Goal: Task Accomplishment & Management: Use online tool/utility

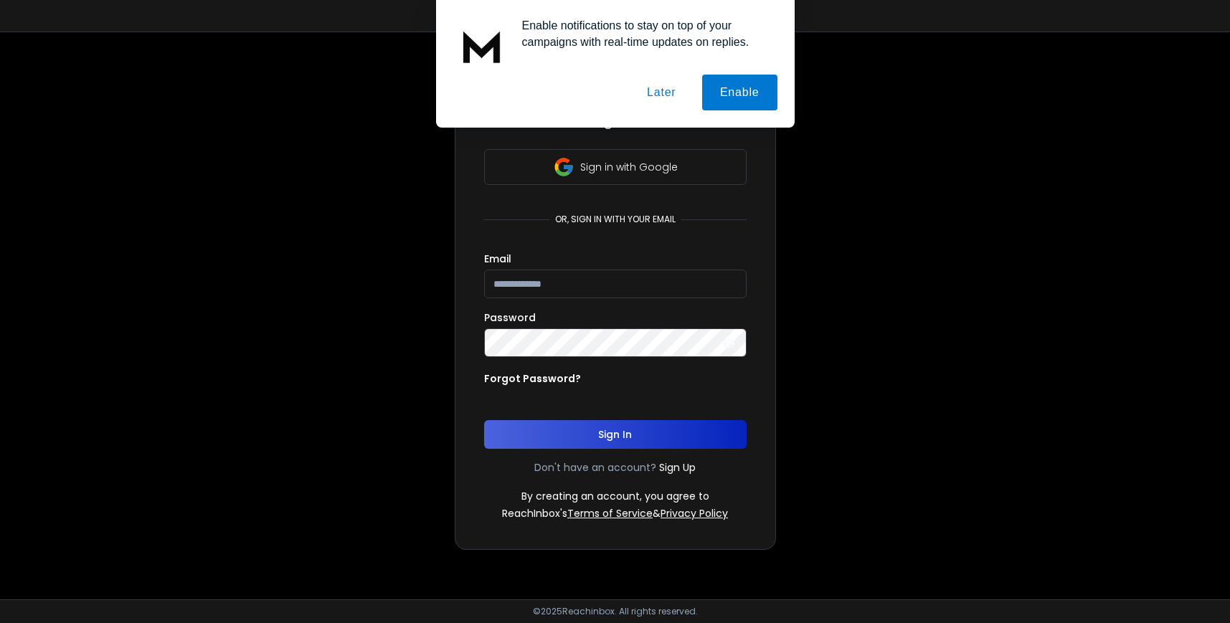
drag, startPoint x: 556, startPoint y: 259, endPoint x: 554, endPoint y: 276, distance: 17.3
click at [555, 260] on div "Email" at bounding box center [615, 259] width 263 height 10
drag, startPoint x: 554, startPoint y: 276, endPoint x: 557, endPoint y: 293, distance: 17.6
click at [553, 276] on input "email" at bounding box center [615, 284] width 263 height 29
type input "**********"
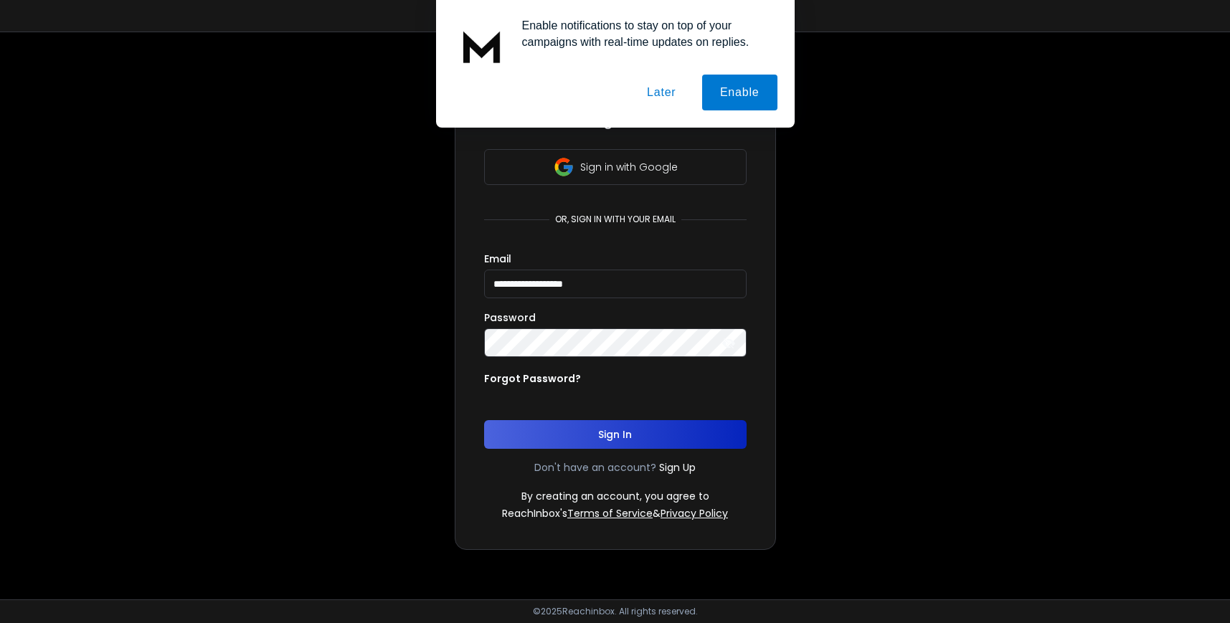
click at [611, 425] on button "Sign In" at bounding box center [615, 434] width 263 height 29
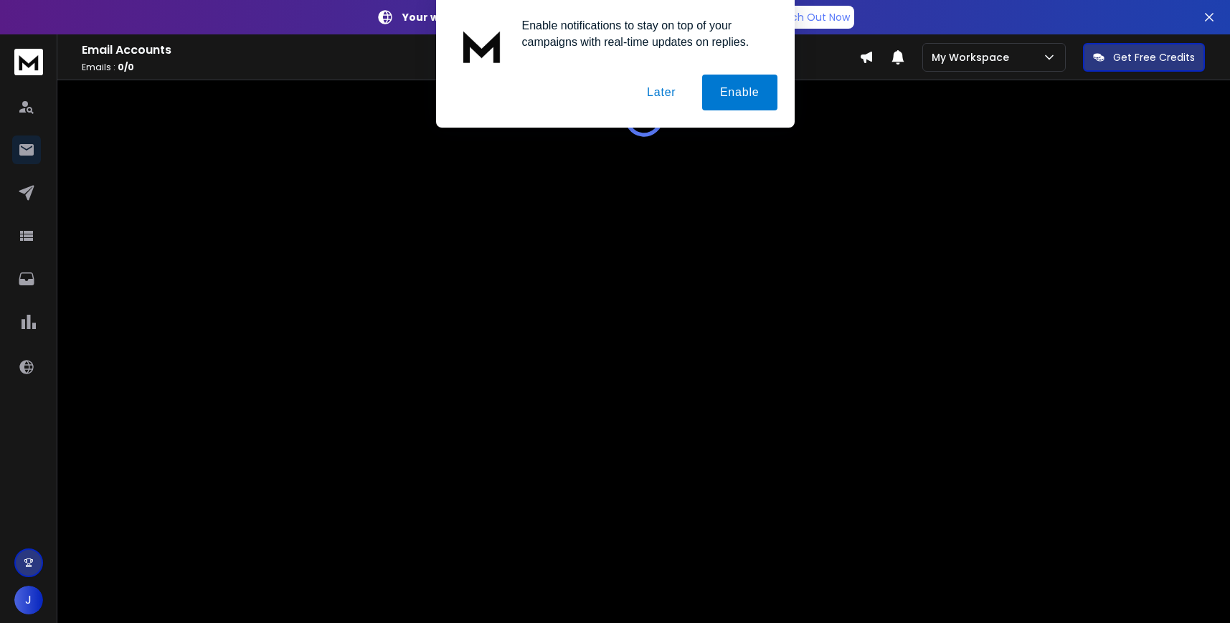
click at [662, 94] on button "Later" at bounding box center [661, 93] width 65 height 36
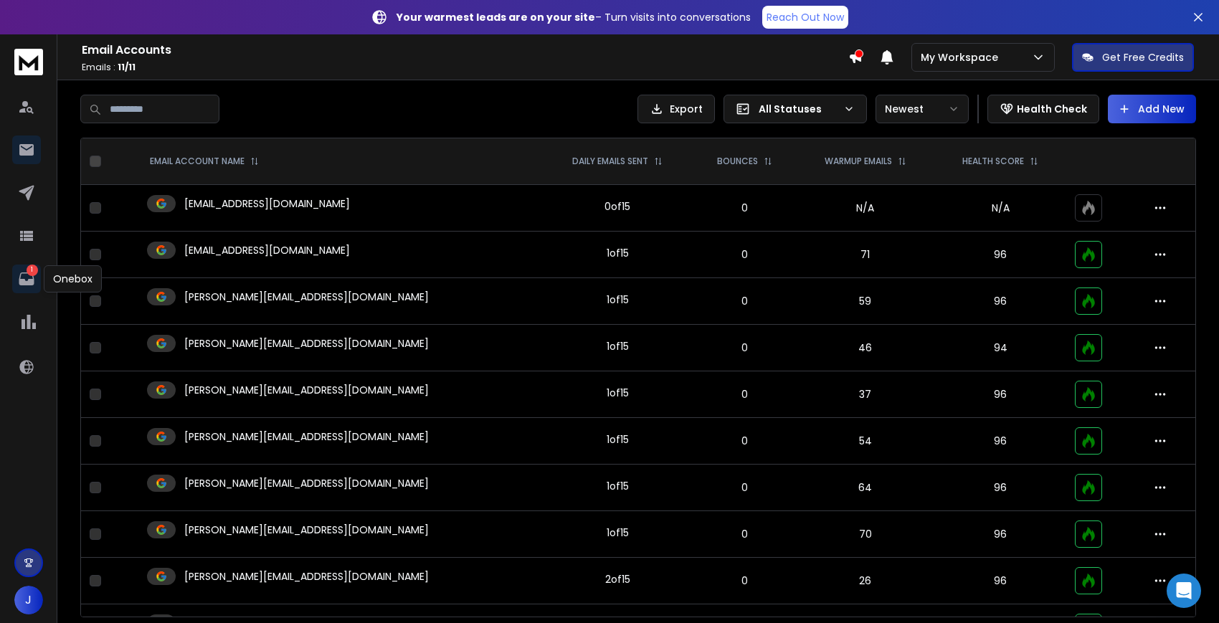
click at [27, 275] on icon at bounding box center [26, 278] width 17 height 17
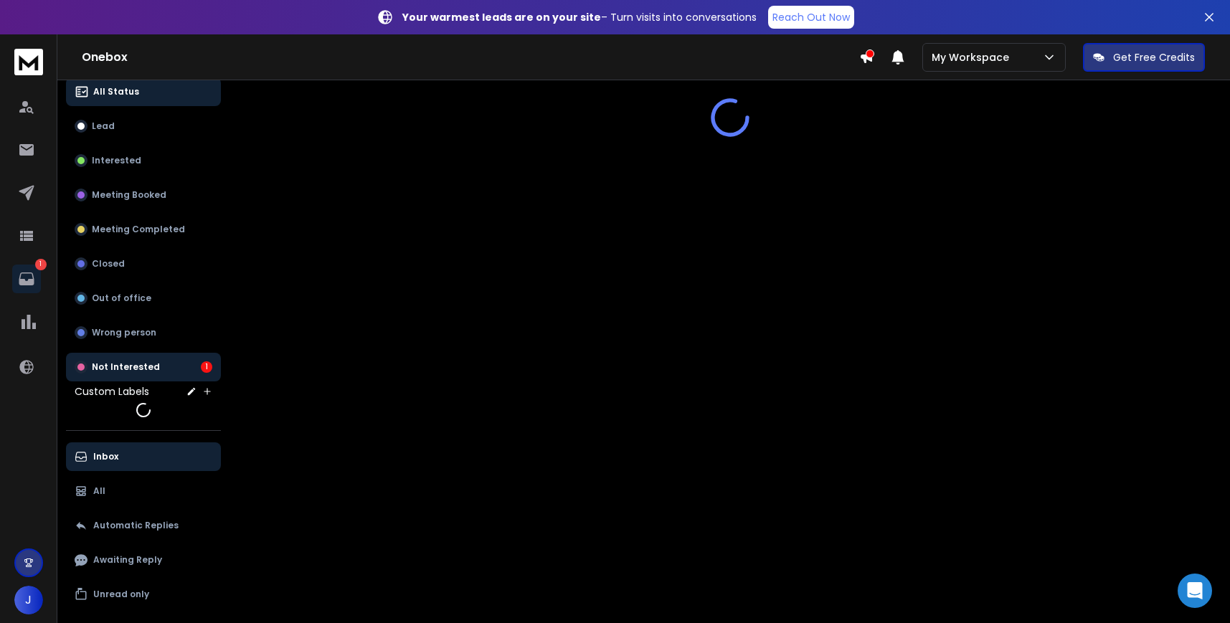
scroll to position [143, 0]
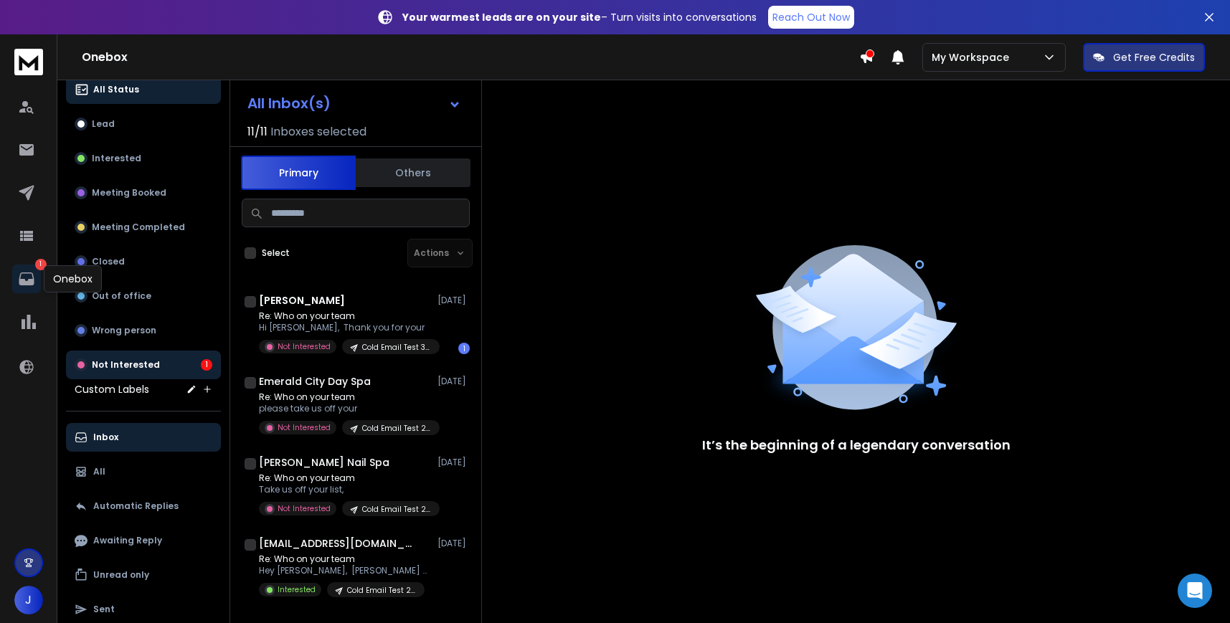
click at [160, 369] on button "Not Interested 1" at bounding box center [143, 365] width 155 height 29
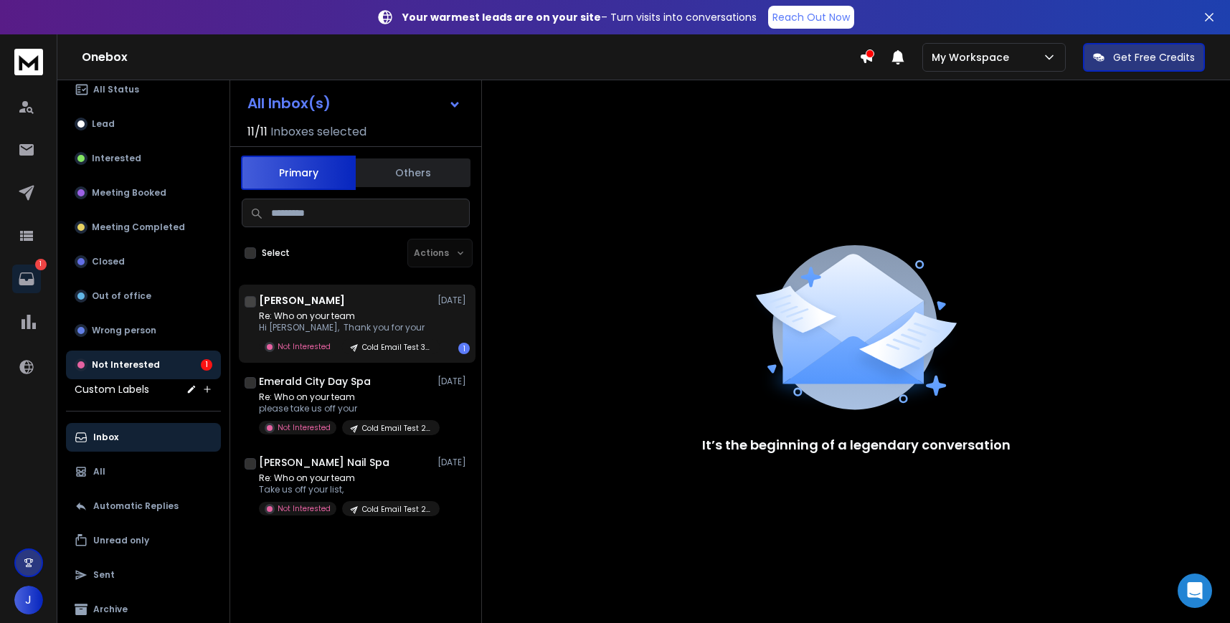
click at [416, 319] on p "Re: Who on your team" at bounding box center [345, 316] width 172 height 11
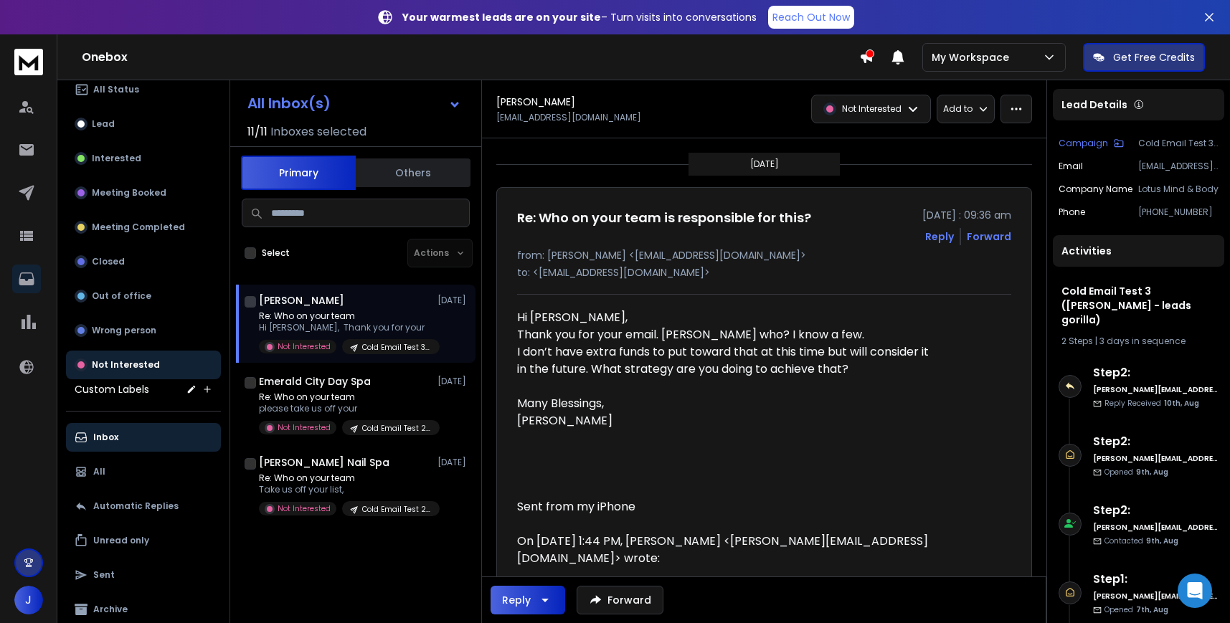
click at [445, 302] on p "[DATE]" at bounding box center [454, 300] width 32 height 11
click at [865, 124] on div "[PERSON_NAME] [PERSON_NAME][GEOGRAPHIC_DATA][EMAIL_ADDRESS][DOMAIN_NAME] Not In…" at bounding box center [764, 109] width 565 height 58
click at [872, 113] on p "Not Interested" at bounding box center [872, 108] width 60 height 11
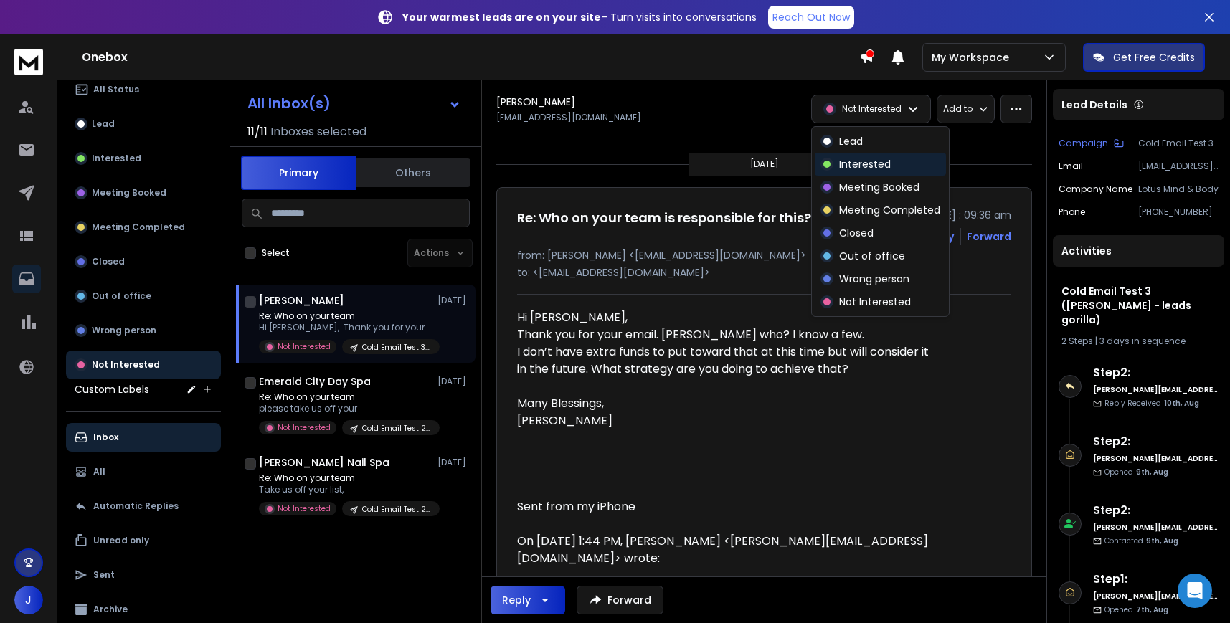
click at [862, 159] on p "Interested" at bounding box center [865, 164] width 52 height 14
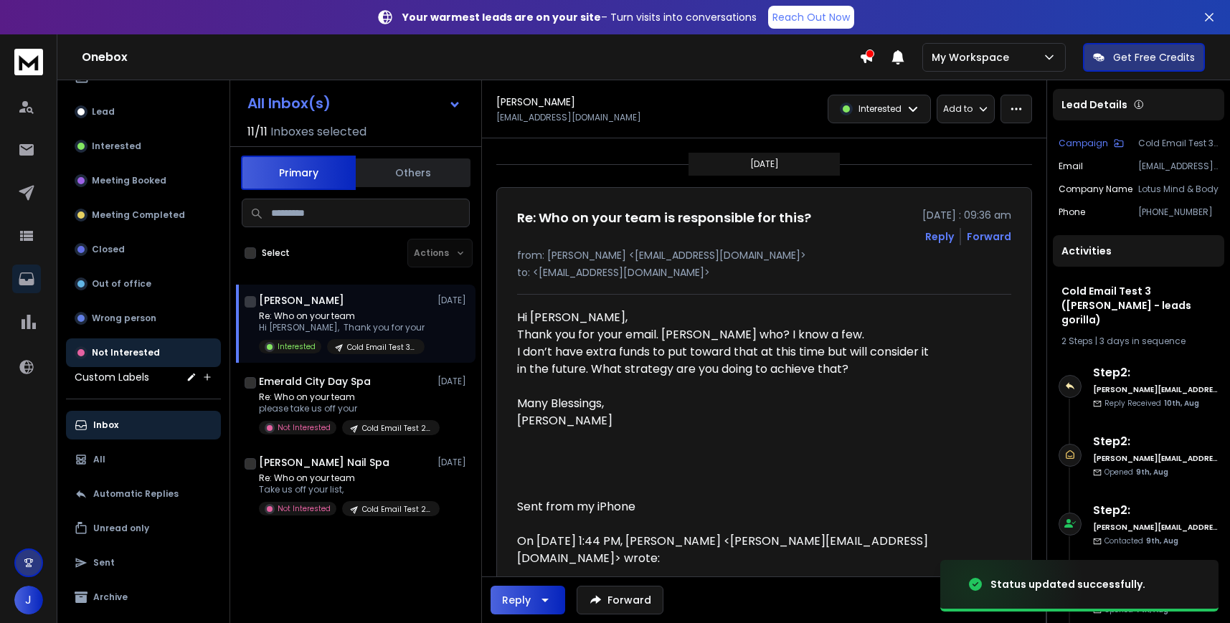
scroll to position [166, 0]
click at [124, 445] on button "All" at bounding box center [143, 459] width 155 height 29
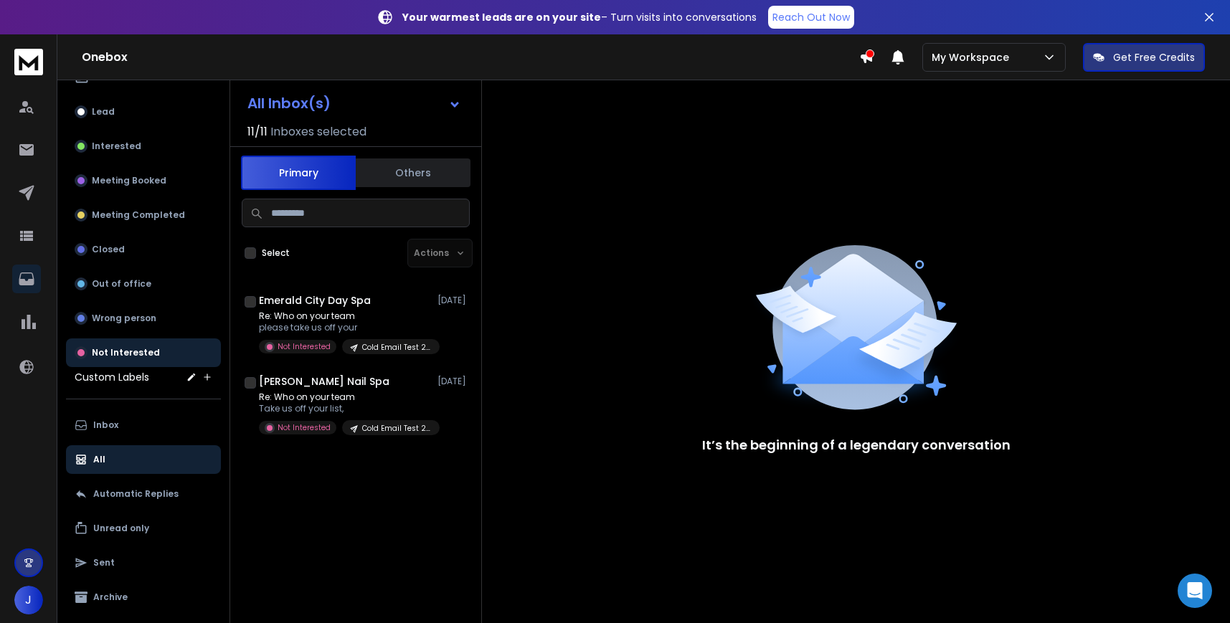
click at [140, 415] on button "Inbox" at bounding box center [143, 425] width 155 height 29
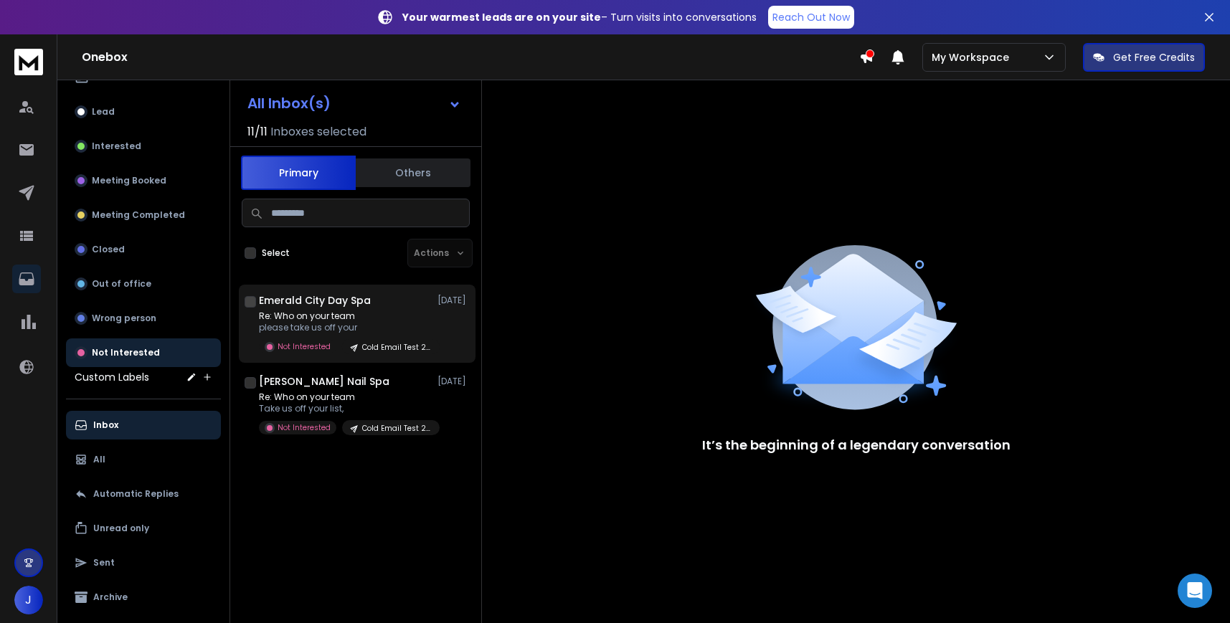
click at [418, 316] on p "Re: Who on your team" at bounding box center [345, 316] width 172 height 11
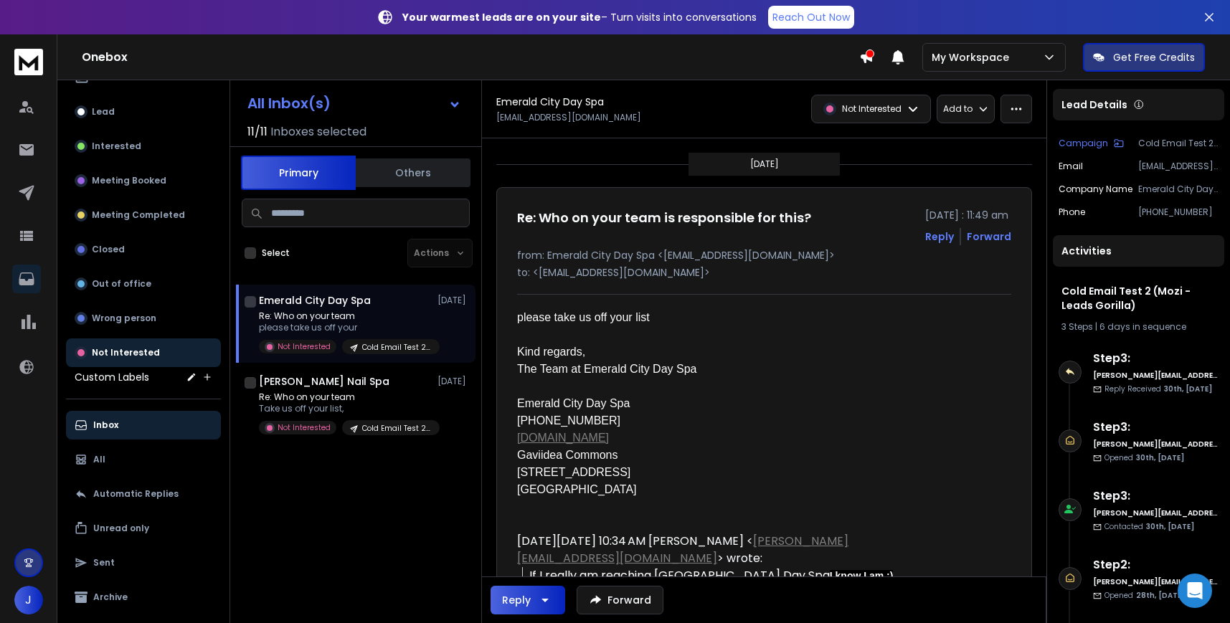
click at [131, 420] on button "Inbox" at bounding box center [143, 425] width 155 height 29
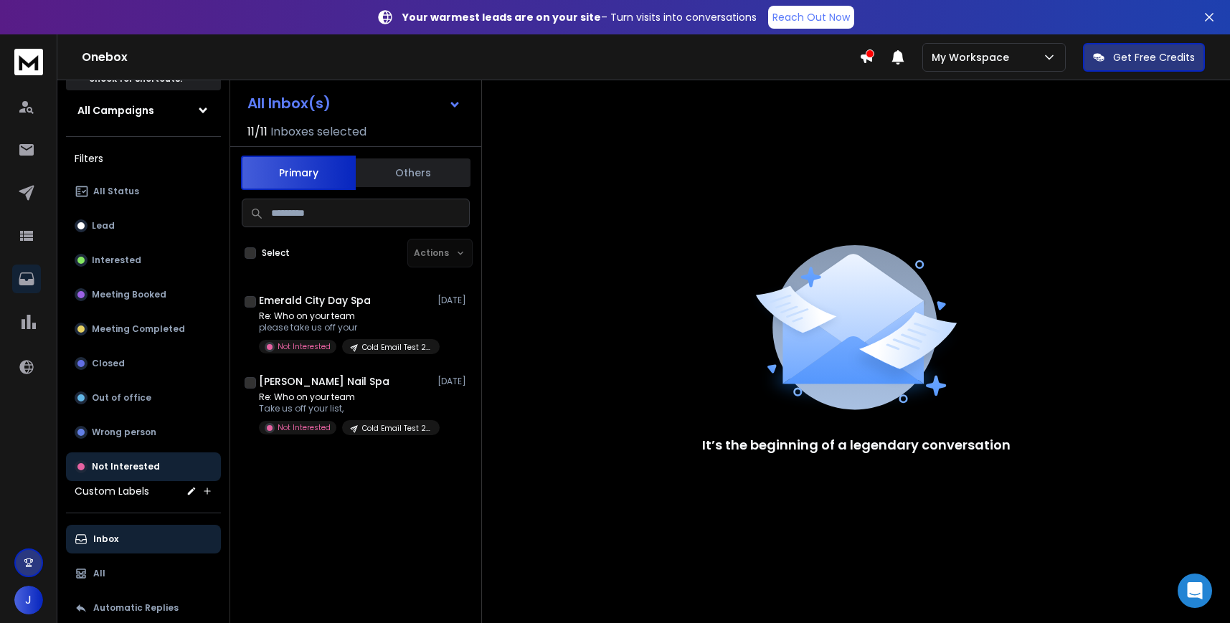
scroll to position [0, 0]
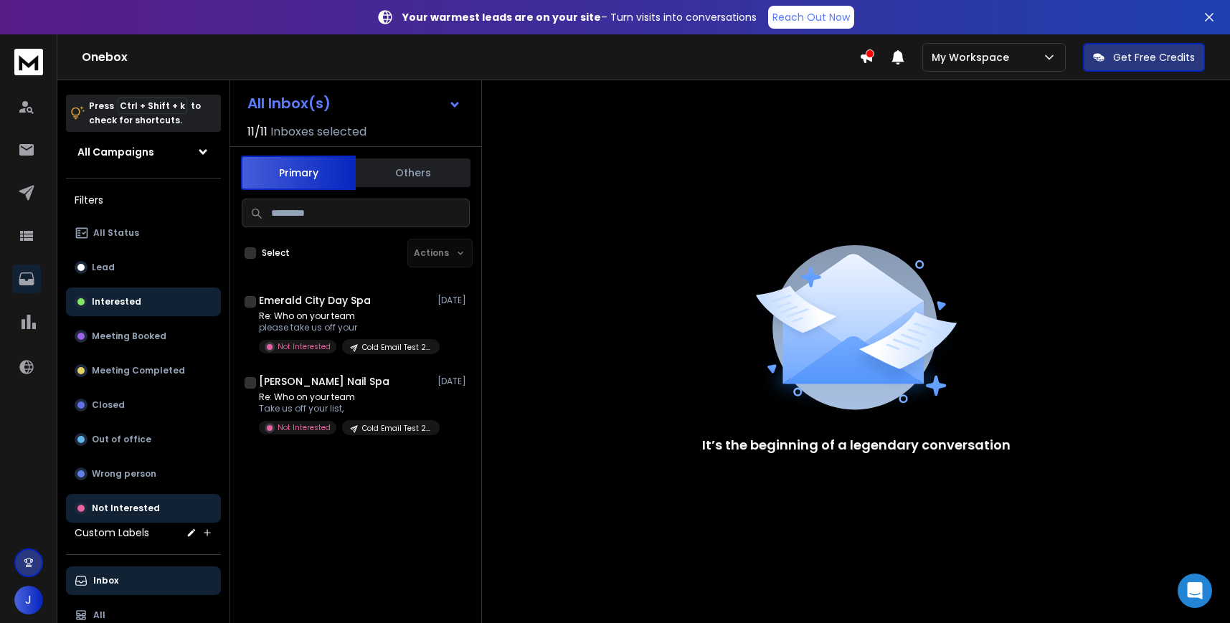
click at [128, 310] on button "Interested" at bounding box center [143, 302] width 155 height 29
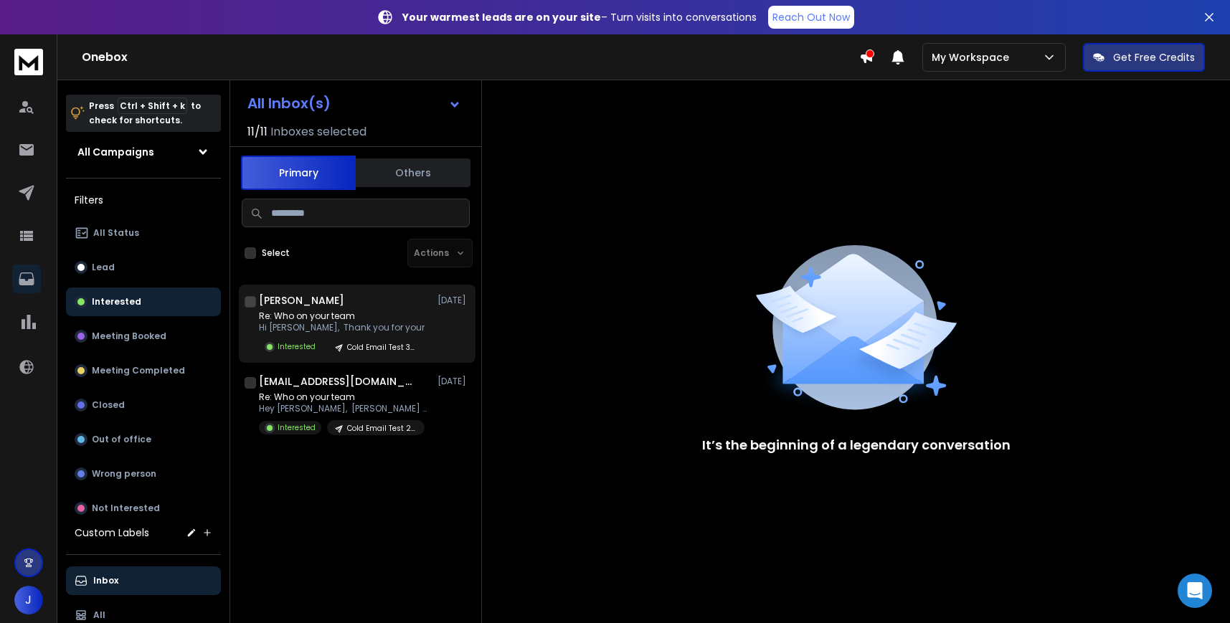
click at [374, 326] on p "Hi [PERSON_NAME], Thank you for your" at bounding box center [342, 327] width 166 height 11
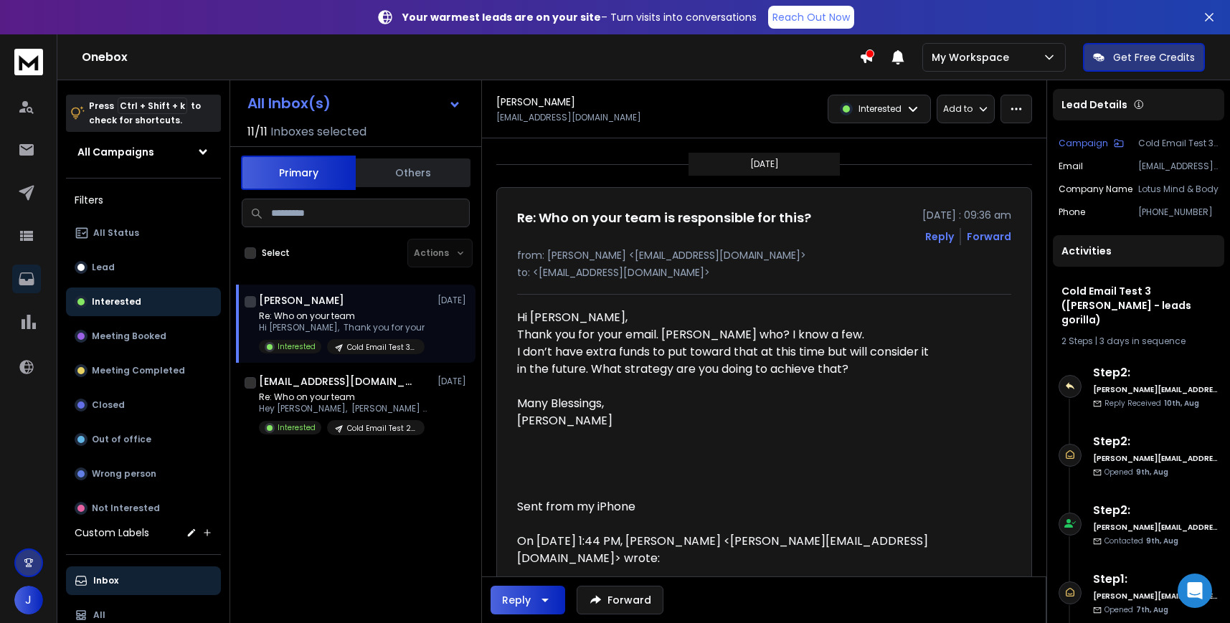
click at [527, 102] on h1 "[PERSON_NAME]" at bounding box center [535, 102] width 79 height 14
click at [1158, 192] on p "Lotus Mind & Body" at bounding box center [1178, 189] width 80 height 11
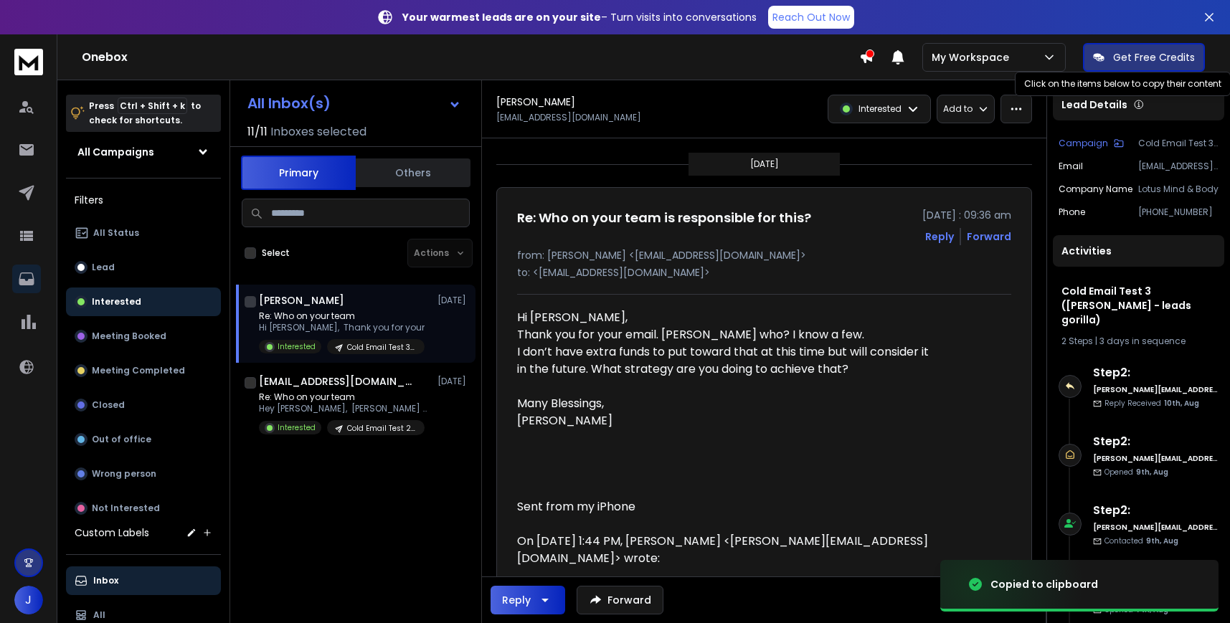
click at [1133, 103] on icon at bounding box center [1138, 104] width 11 height 11
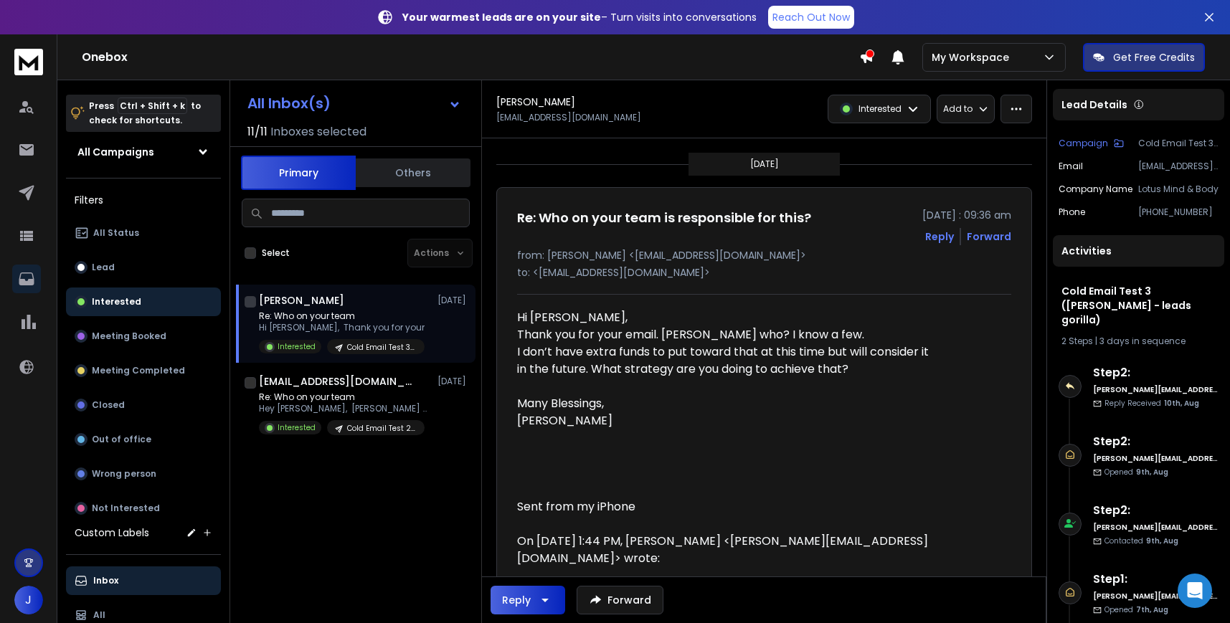
click at [1080, 213] on p "Phone" at bounding box center [1072, 212] width 27 height 11
click at [1075, 185] on p "Company Name" at bounding box center [1096, 189] width 74 height 11
click at [1174, 209] on p "[PHONE_NUMBER]" at bounding box center [1178, 212] width 80 height 11
click at [535, 72] on div "Onebox My Workspace Get Free Credits" at bounding box center [615, 57] width 1230 height 46
